Goal: Task Accomplishment & Management: Manage account settings

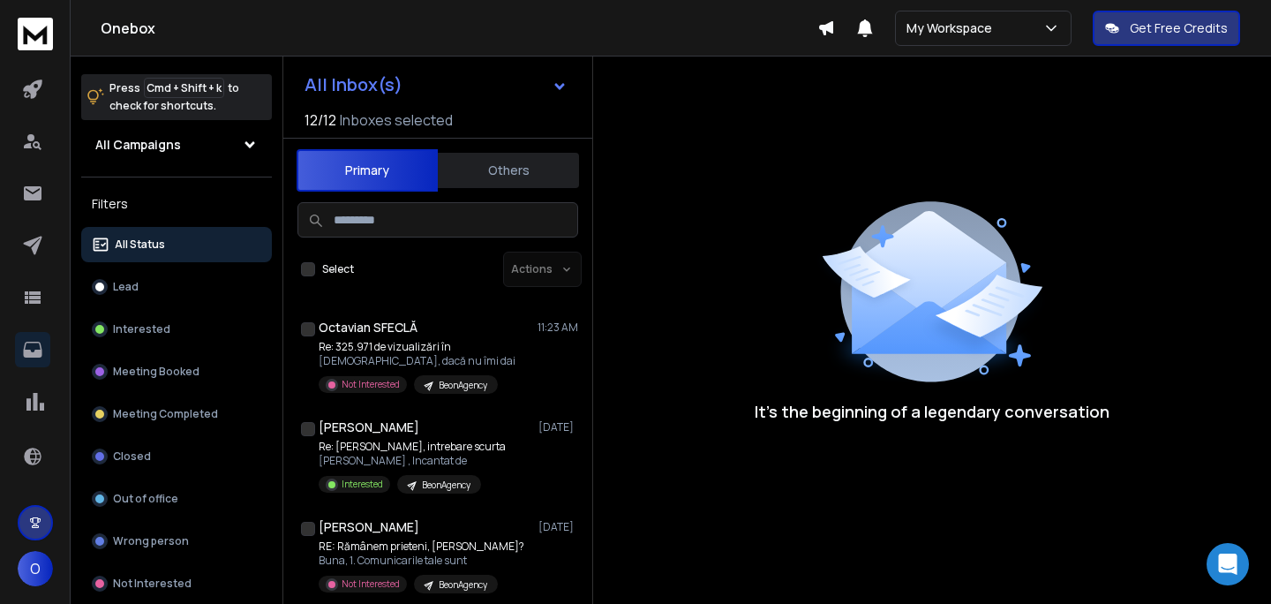
click at [0, 99] on div "O" at bounding box center [35, 302] width 71 height 604
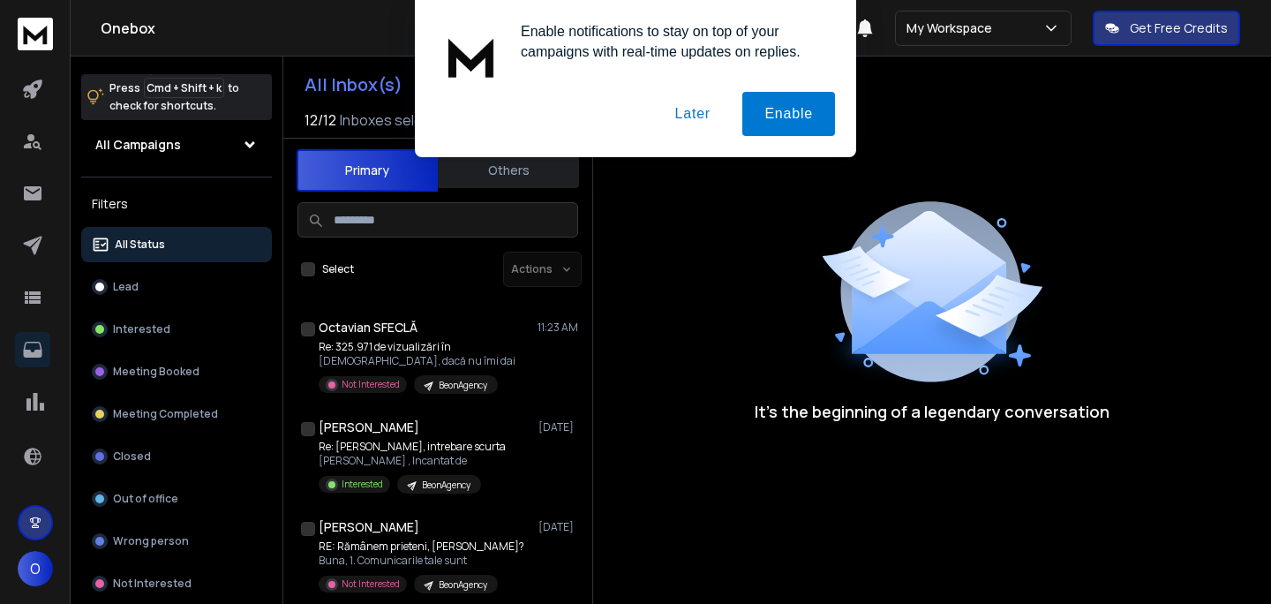
click at [670, 96] on button "Later" at bounding box center [691, 114] width 79 height 44
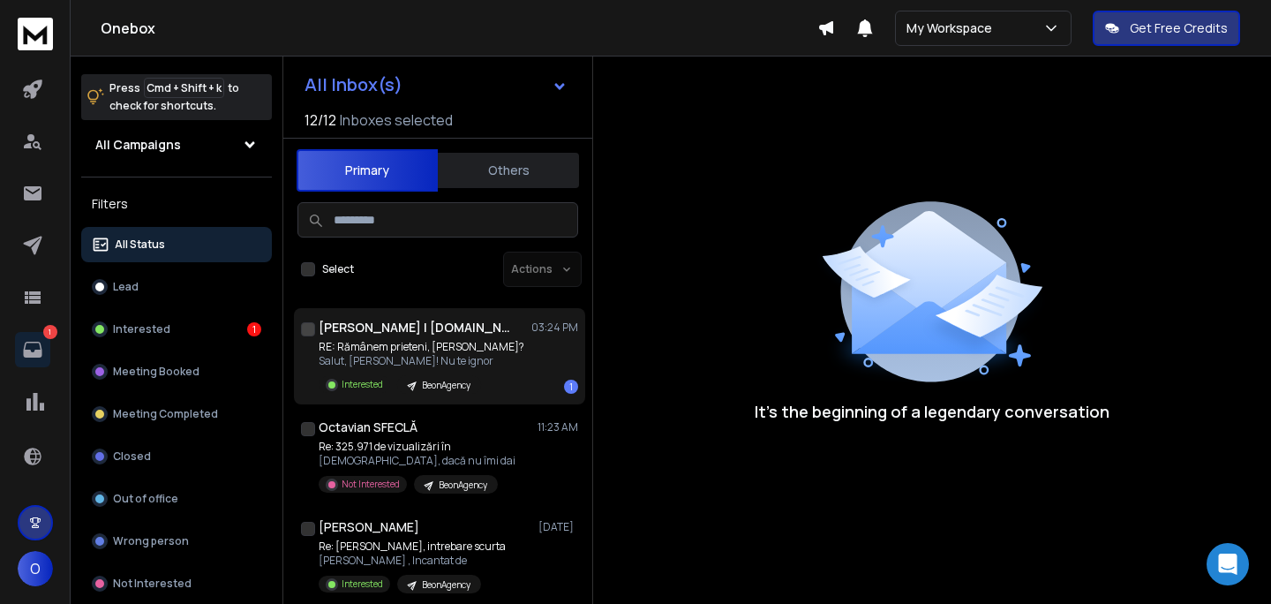
click at [448, 348] on p "RE: Rămânem prieteni, [PERSON_NAME]?" at bounding box center [422, 347] width 206 height 14
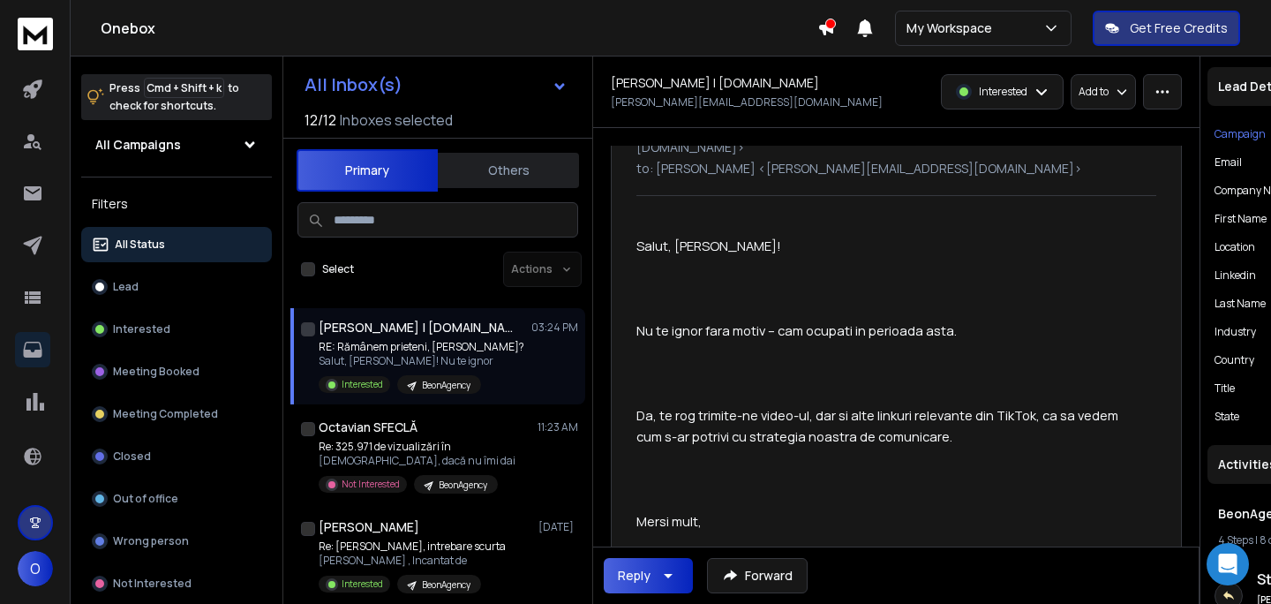
scroll to position [138, 0]
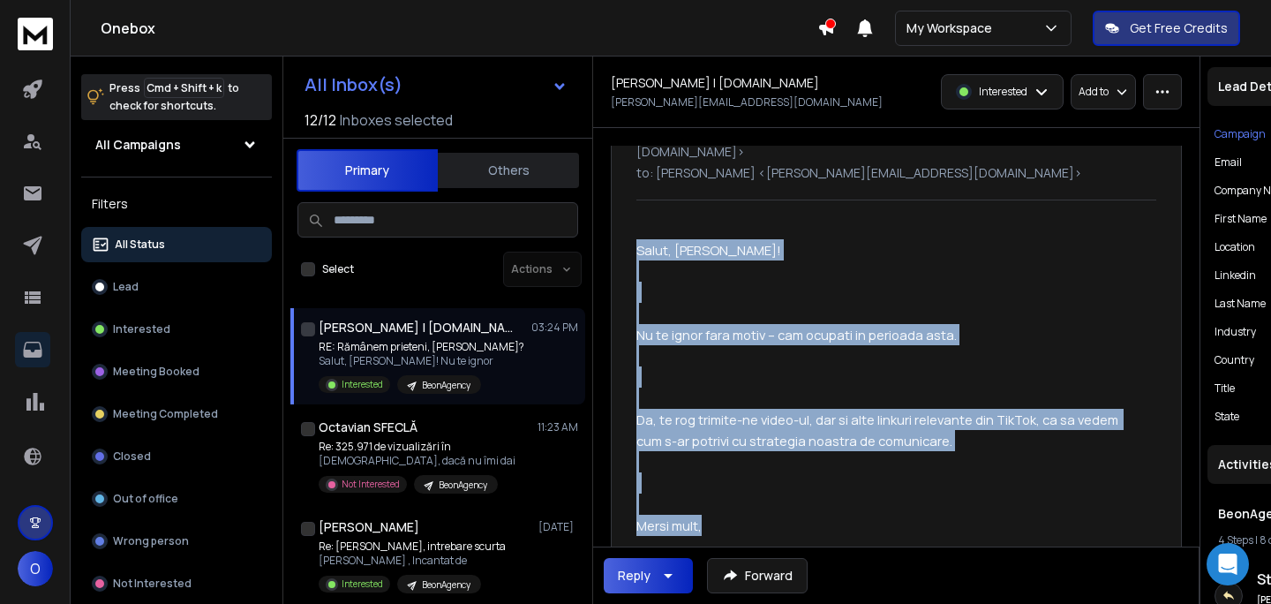
drag, startPoint x: 634, startPoint y: 230, endPoint x: 906, endPoint y: 515, distance: 394.0
copy div "Salut, Andrei! Nu te ignor fara motiv – cam ocupati in perioada asta. Da, te ro…"
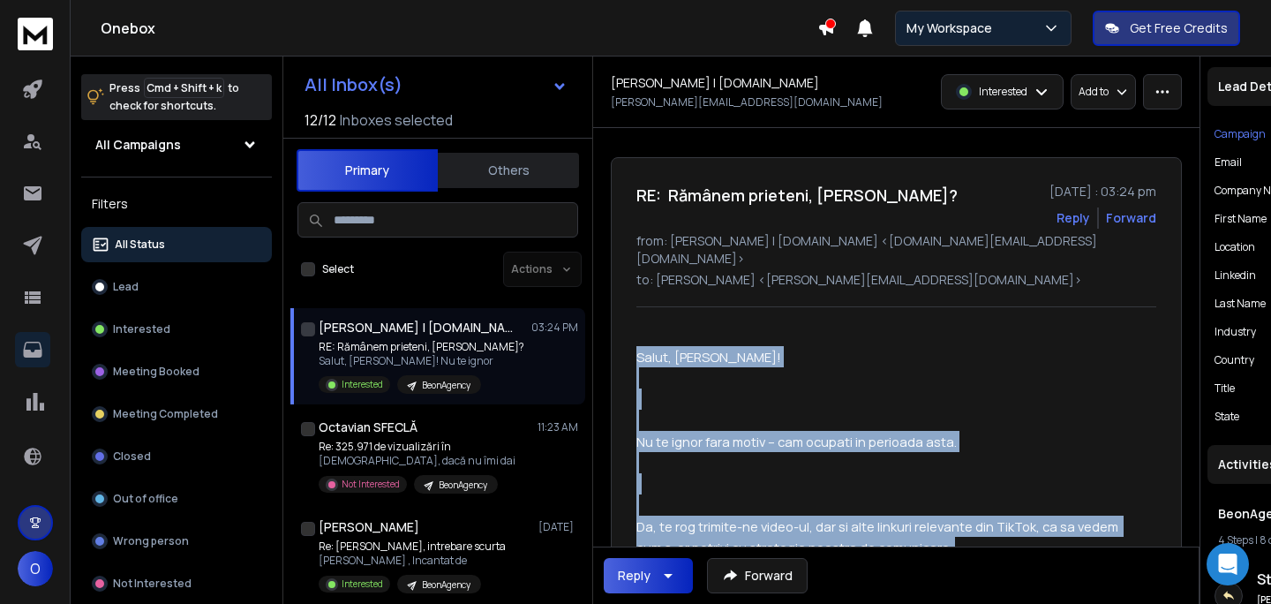
scroll to position [17, 0]
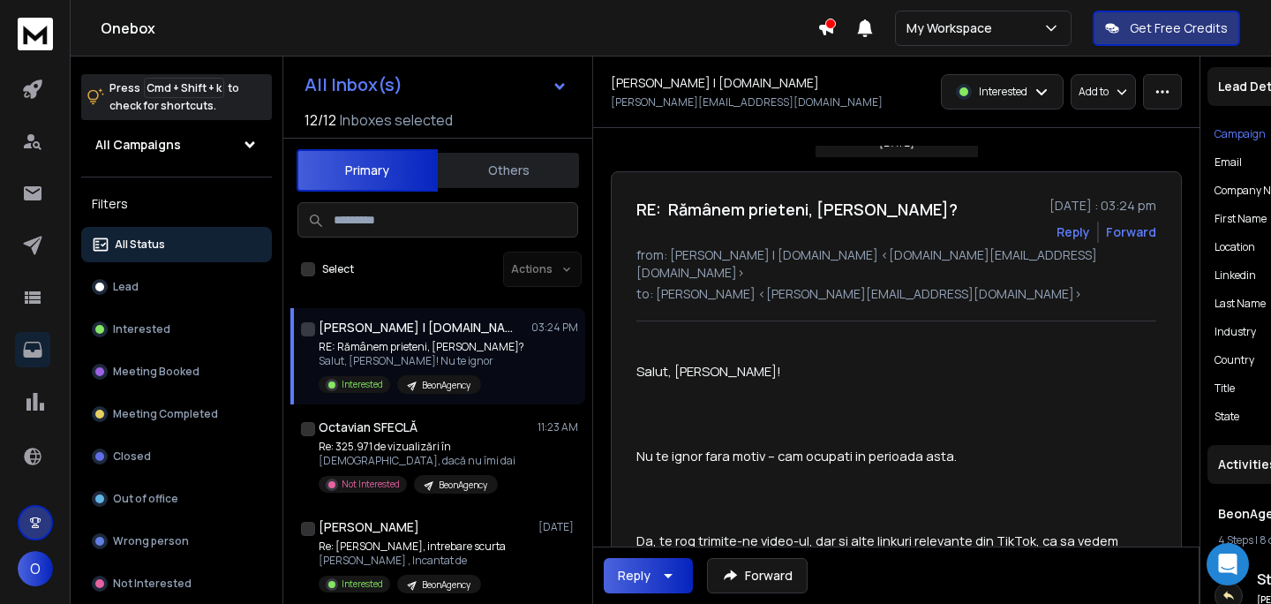
click at [440, 328] on h1 "Daniel Palita | SportGuru.ro" at bounding box center [416, 328] width 194 height 18
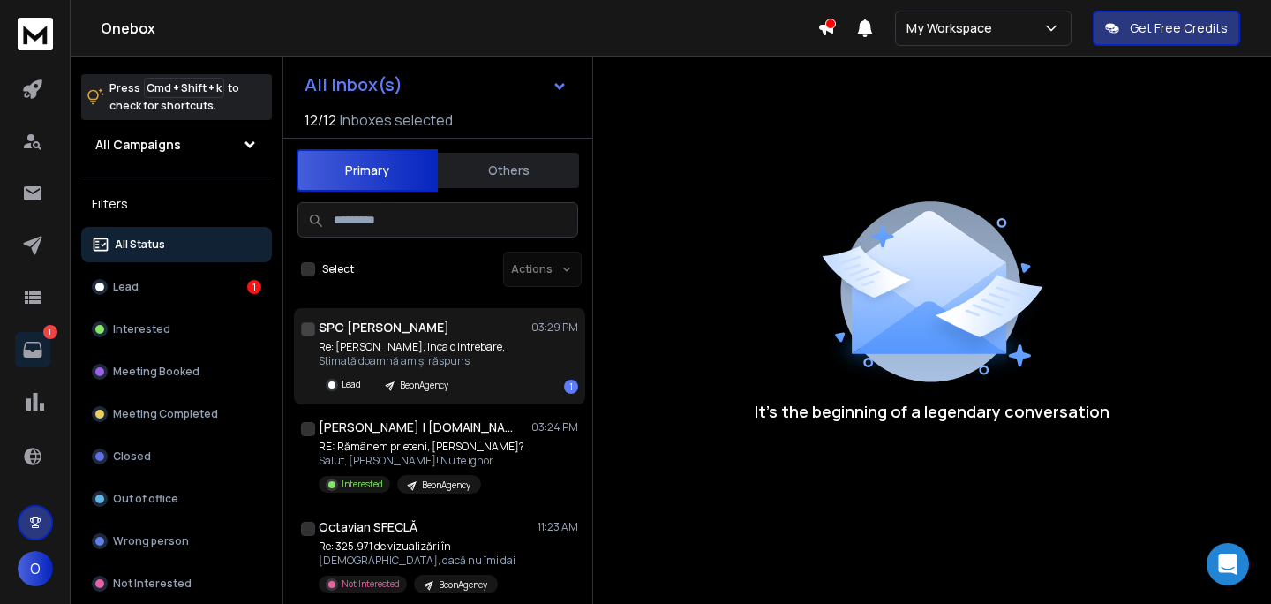
click at [424, 371] on div "Re: [PERSON_NAME], inca o intrebare, Stimată doamnă am și răspuns Lead BeonAgen…" at bounding box center [412, 367] width 186 height 54
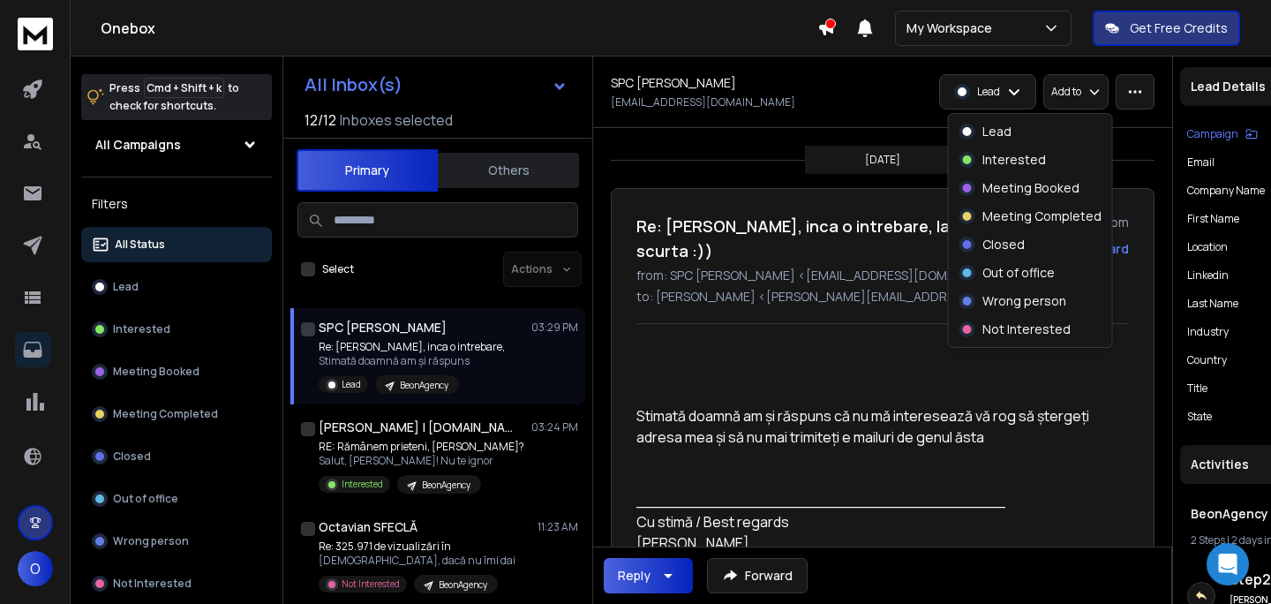
click at [1010, 100] on div "Lead" at bounding box center [987, 92] width 95 height 34
click at [992, 341] on div "Not Interested" at bounding box center [1031, 329] width 156 height 28
